Goal: Task Accomplishment & Management: Use online tool/utility

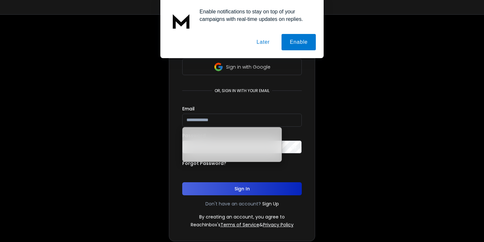
type input "**********"
click at [262, 41] on button "Later" at bounding box center [262, 42] width 29 height 16
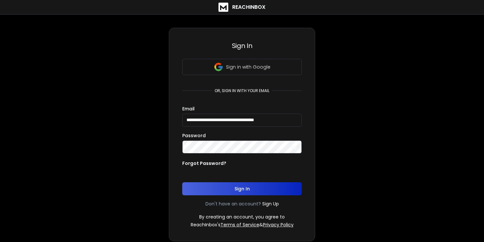
click at [294, 148] on icon at bounding box center [293, 147] width 5 height 5
click at [243, 190] on button "Sign In" at bounding box center [242, 188] width 120 height 13
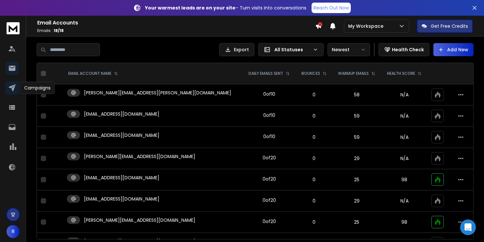
click at [11, 89] on icon at bounding box center [12, 88] width 8 height 8
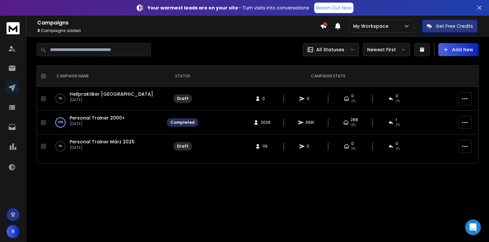
click at [94, 94] on span "Heilpraktiker [GEOGRAPHIC_DATA]" at bounding box center [112, 94] width 84 height 7
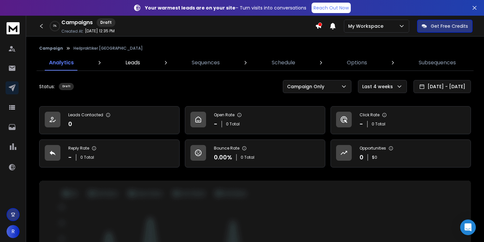
click at [133, 61] on p "Leads" at bounding box center [132, 63] width 15 height 8
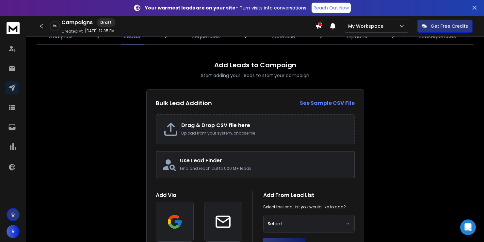
scroll to position [55, 0]
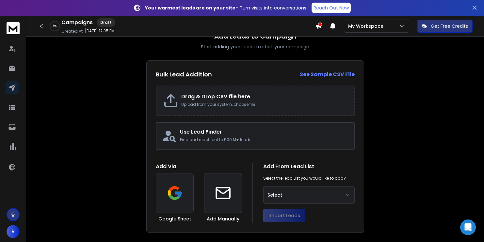
click at [190, 96] on h2 "Drag & Drop CSV file here" at bounding box center [264, 97] width 166 height 8
type input "**********"
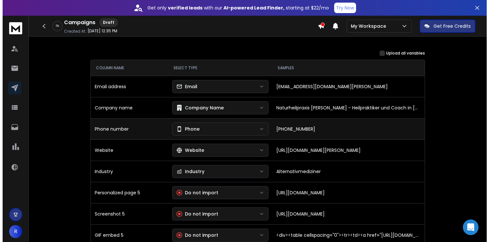
scroll to position [91, 0]
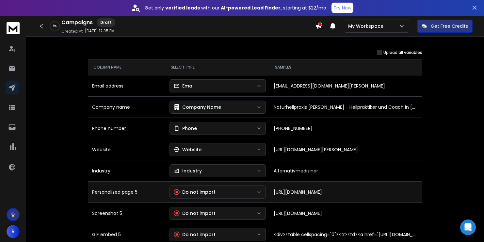
click at [220, 186] on button "Do not import" at bounding box center [218, 192] width 96 height 13
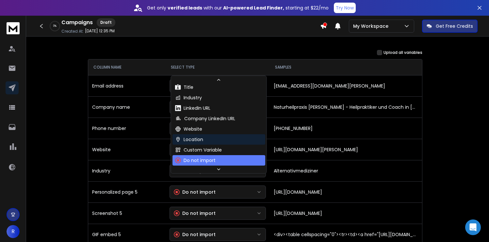
scroll to position [59, 0]
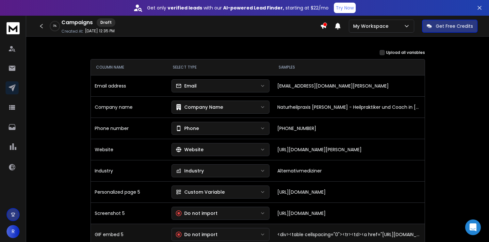
click at [212, 229] on button "Do not import" at bounding box center [221, 234] width 98 height 13
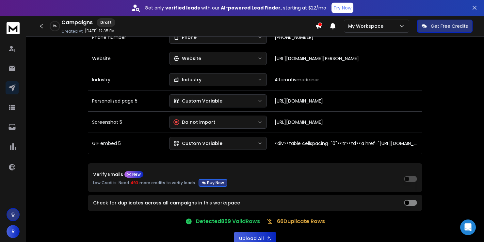
scroll to position [185, 0]
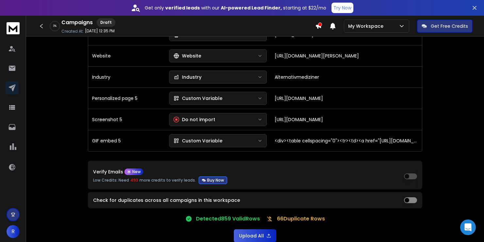
click at [258, 229] on button "Upload All" at bounding box center [255, 235] width 42 height 13
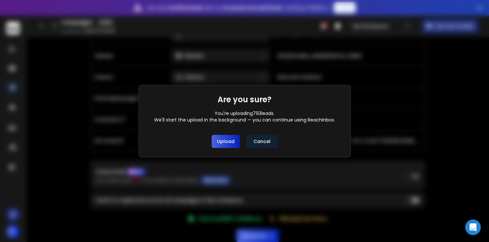
click at [218, 141] on button "Upload" at bounding box center [226, 141] width 28 height 13
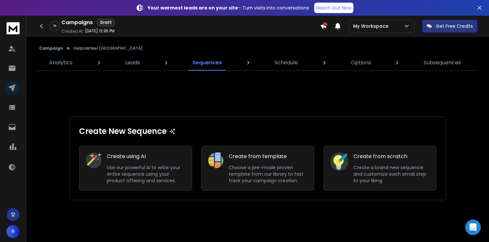
click at [247, 156] on h1 "Create from template" at bounding box center [268, 157] width 78 height 8
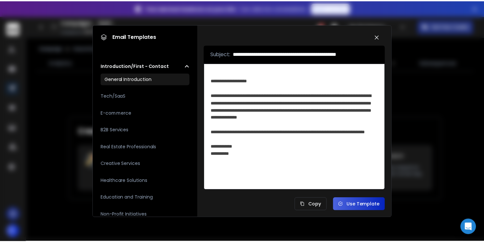
scroll to position [6, 0]
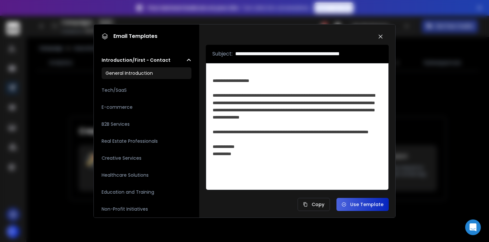
click at [381, 36] on icon at bounding box center [381, 37] width 4 height 4
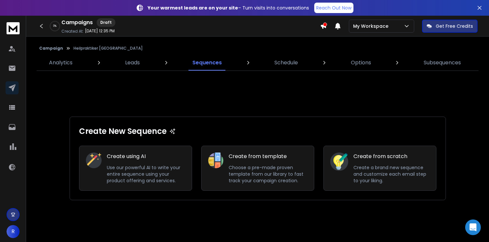
click at [375, 168] on p "Create a brand new sequence and customize each email step to your liking." at bounding box center [392, 174] width 76 height 20
